Goal: Task Accomplishment & Management: Use online tool/utility

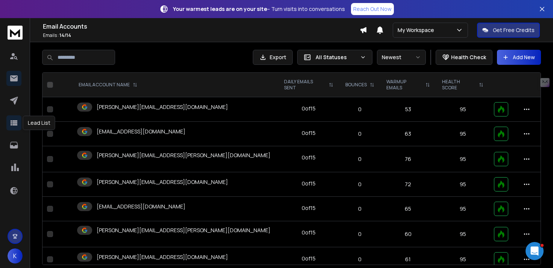
click at [17, 124] on icon at bounding box center [14, 122] width 7 height 5
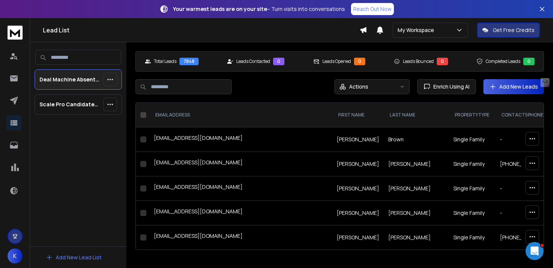
click at [500, 85] on link "Add New Leads" at bounding box center [514, 87] width 49 height 8
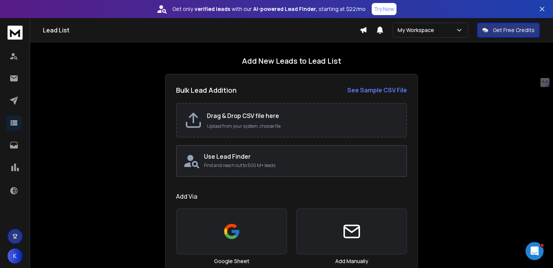
click at [250, 122] on div "Drag & Drop CSV file here Upload from your system, choose file" at bounding box center [303, 120] width 192 height 18
type input "**********"
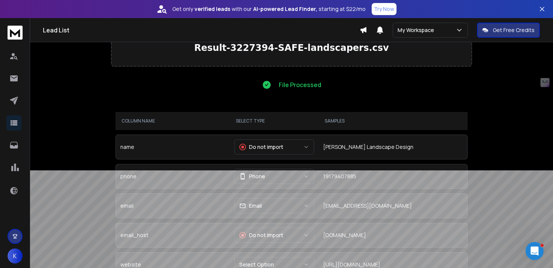
scroll to position [99, 0]
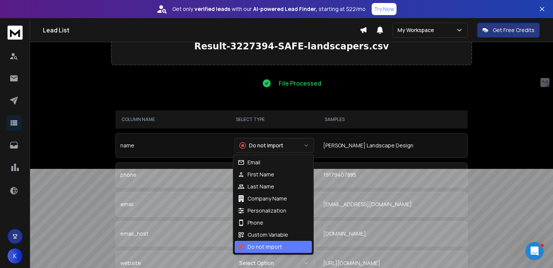
click at [268, 143] on div "Do not import" at bounding box center [261, 146] width 44 height 8
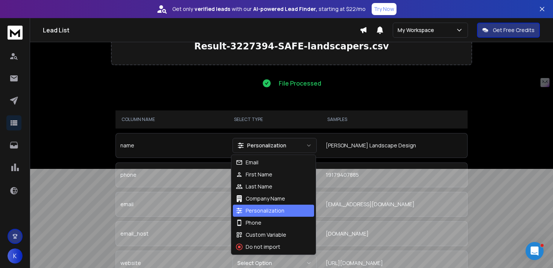
click at [270, 142] on div "Personalization" at bounding box center [262, 146] width 49 height 8
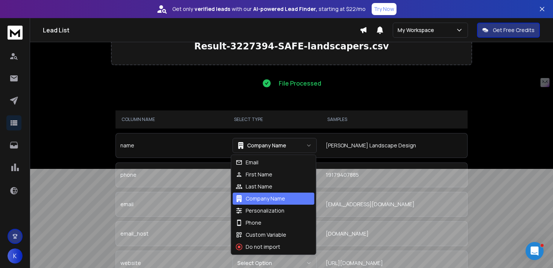
click at [269, 151] on button "Company Name" at bounding box center [275, 145] width 84 height 15
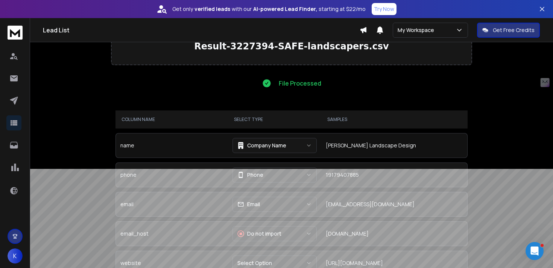
click at [268, 147] on div "Company Name" at bounding box center [262, 146] width 49 height 8
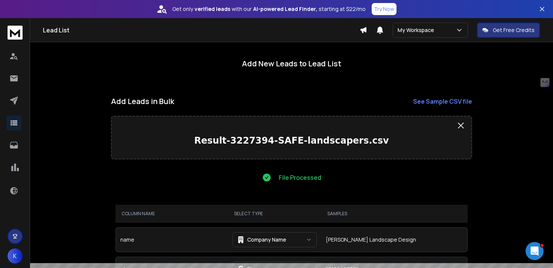
scroll to position [0, 0]
